Goal: Task Accomplishment & Management: Use online tool/utility

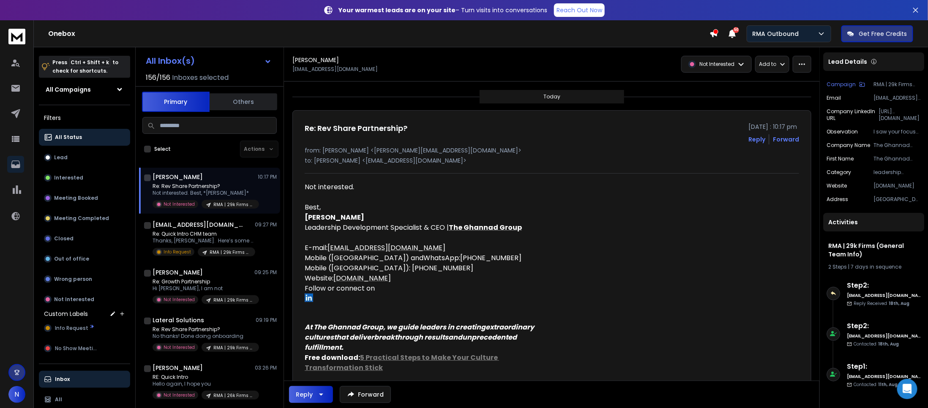
click at [780, 33] on p "RMA Outbound" at bounding box center [778, 34] width 50 height 8
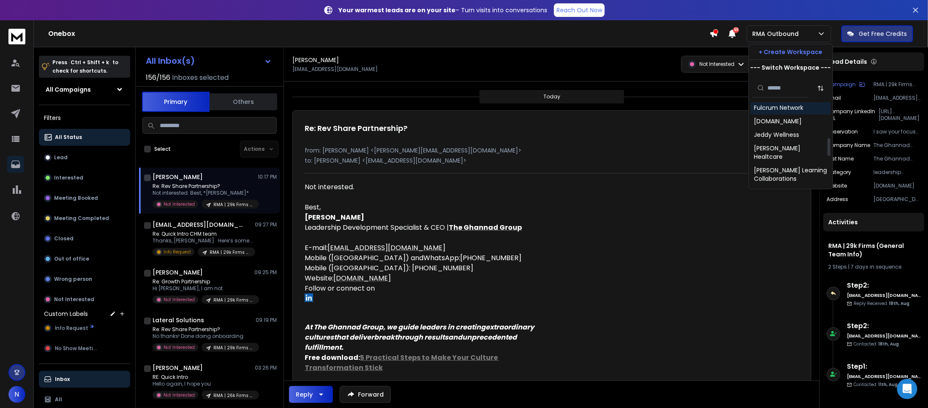
scroll to position [169, 0]
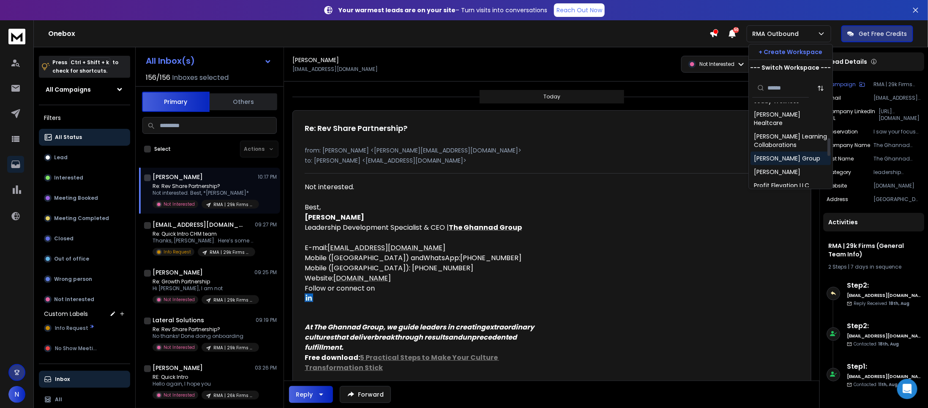
click at [780, 154] on div "[PERSON_NAME] Group" at bounding box center [787, 158] width 66 height 8
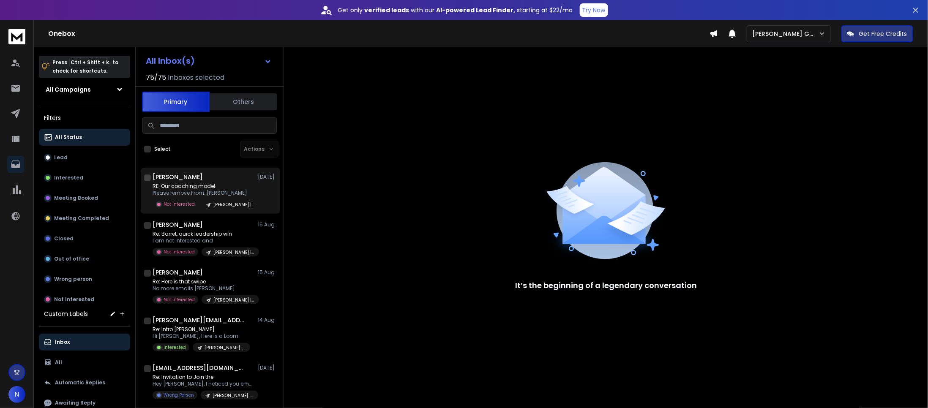
click at [254, 175] on div "[PERSON_NAME] [DATE]" at bounding box center [215, 177] width 124 height 8
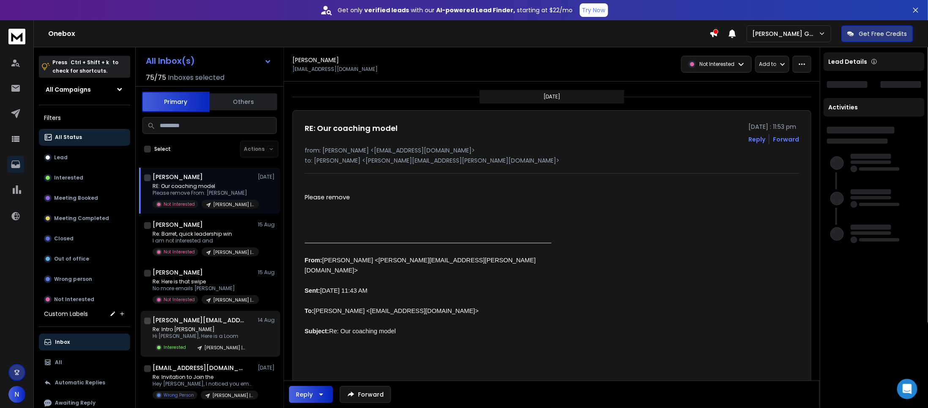
click at [226, 338] on p "Hi [PERSON_NAME], Here is a Loom" at bounding box center [202, 336] width 98 height 7
